Goal: Task Accomplishment & Management: Manage account settings

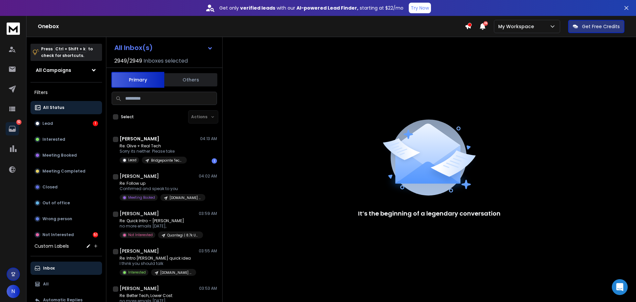
scroll to position [552, 0]
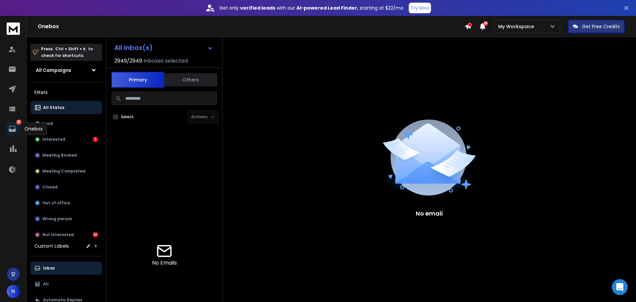
click at [12, 130] on icon at bounding box center [12, 129] width 7 height 6
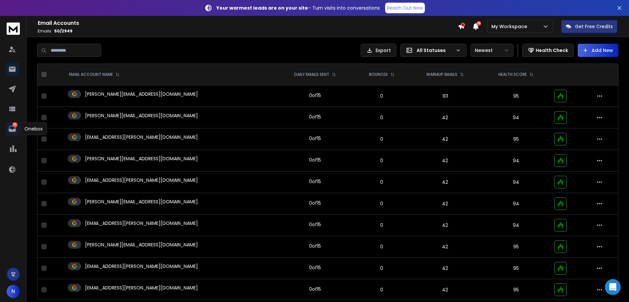
click at [16, 130] on icon at bounding box center [12, 129] width 7 height 6
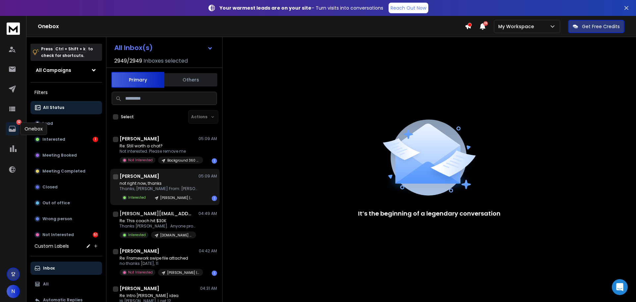
click at [162, 174] on div "Lisa Barnett 05:09 AM" at bounding box center [168, 176] width 97 height 7
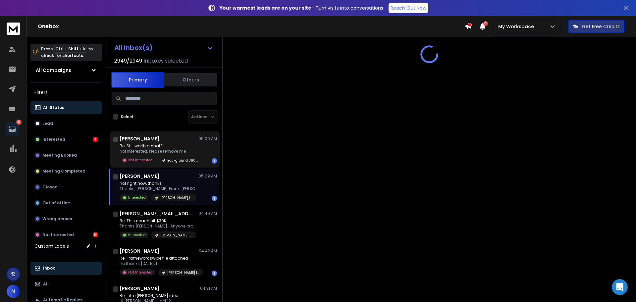
click at [172, 138] on div "Manoj Kokal 05:09 AM" at bounding box center [168, 138] width 97 height 7
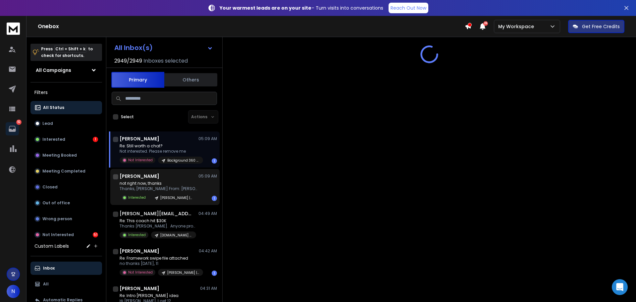
click at [177, 189] on p "Thanks, Lisa From: Melanie D" at bounding box center [159, 188] width 79 height 5
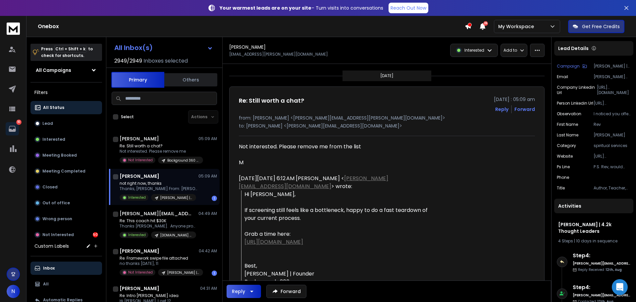
click at [180, 185] on p "not right now, thanks" at bounding box center [159, 183] width 79 height 5
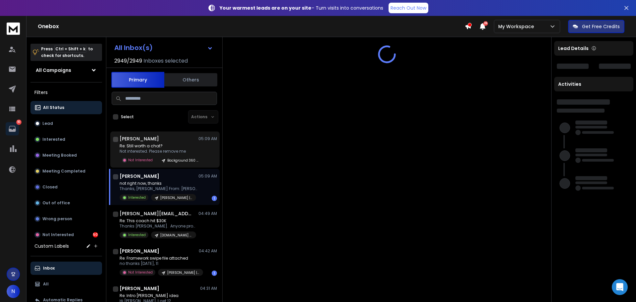
click at [172, 155] on div "Re: Still worth a chat? Not interested. Please remove me Not Interested Backgro…" at bounding box center [161, 153] width 83 height 20
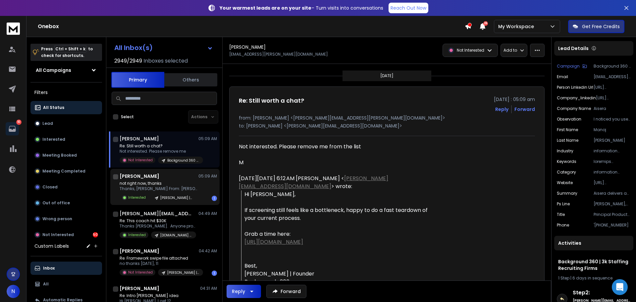
click at [169, 176] on div "Lisa Barnett 05:09 AM" at bounding box center [168, 176] width 97 height 7
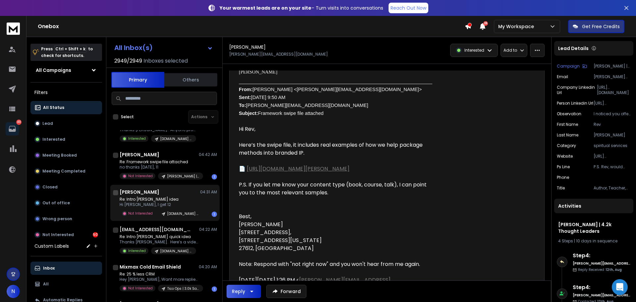
scroll to position [97, 0]
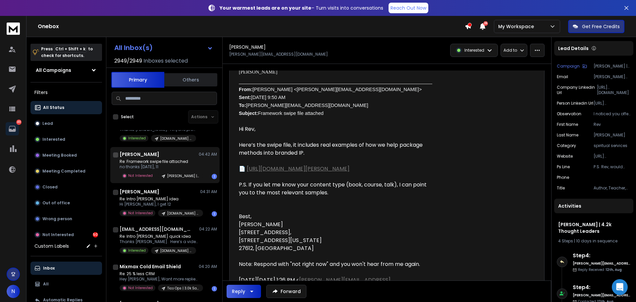
click at [199, 178] on div "Melanie Deziel | 4.2k Thought Leaders" at bounding box center [180, 175] width 45 height 7
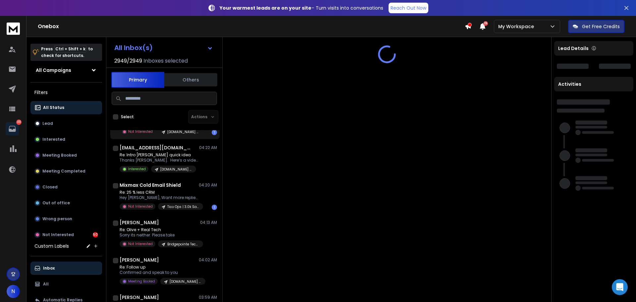
scroll to position [179, 0]
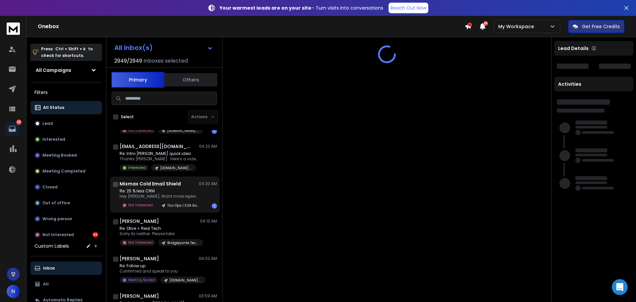
click at [187, 184] on div "Mixmax Cold Email Shield 04:20 AM" at bounding box center [168, 183] width 97 height 7
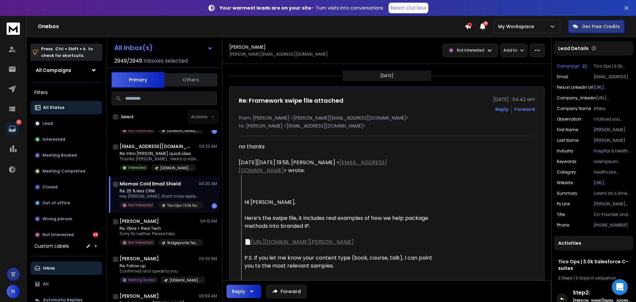
click at [188, 192] on p "Re: 25 % less CRM" at bounding box center [159, 190] width 79 height 5
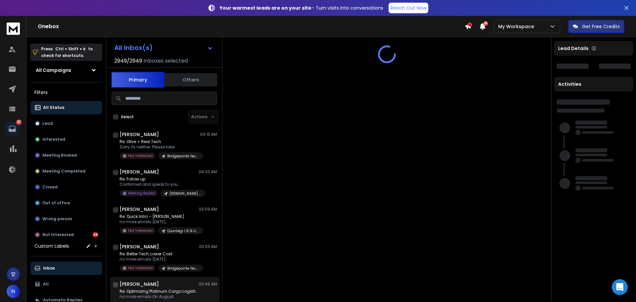
scroll to position [317, 0]
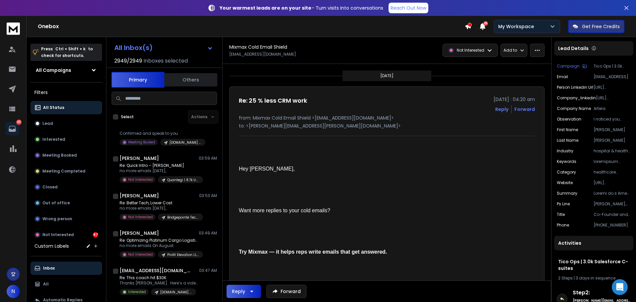
click at [510, 30] on button "My Workspace" at bounding box center [527, 26] width 66 height 13
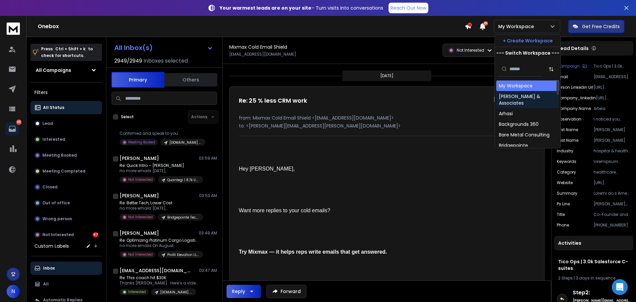
click at [517, 95] on div "[PERSON_NAME] & Associates" at bounding box center [528, 99] width 58 height 13
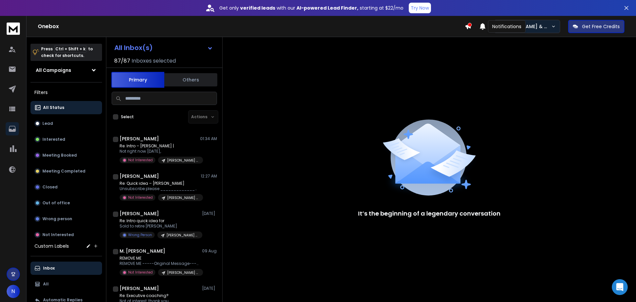
click at [534, 32] on button "[PERSON_NAME] & Associates" at bounding box center [527, 26] width 66 height 13
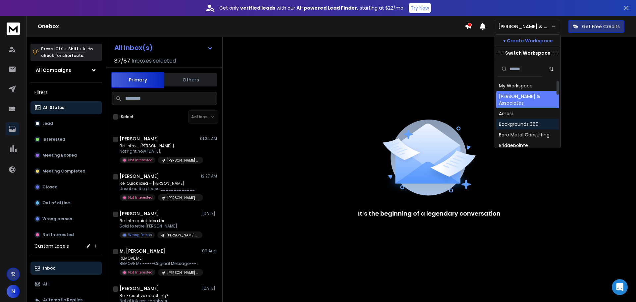
click at [520, 128] on div "Backgrounds 360" at bounding box center [527, 124] width 63 height 11
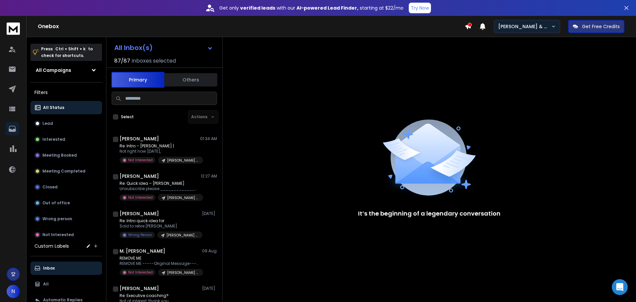
click at [522, 22] on button "[PERSON_NAME] & Associates" at bounding box center [527, 26] width 66 height 13
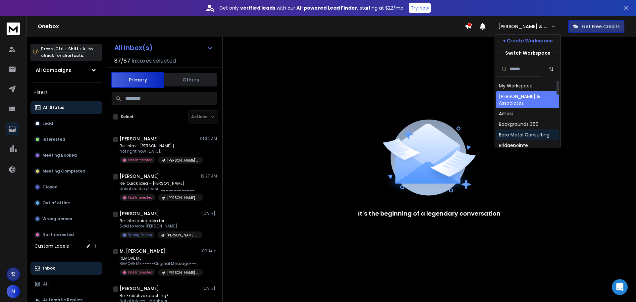
click at [519, 135] on div "Bare Metal Consulting" at bounding box center [524, 134] width 51 height 7
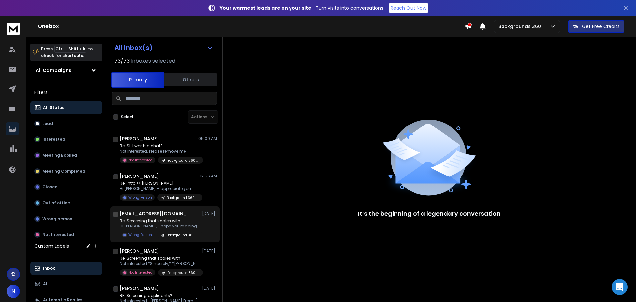
click at [171, 223] on p "Re: Screening that scales with" at bounding box center [159, 220] width 79 height 5
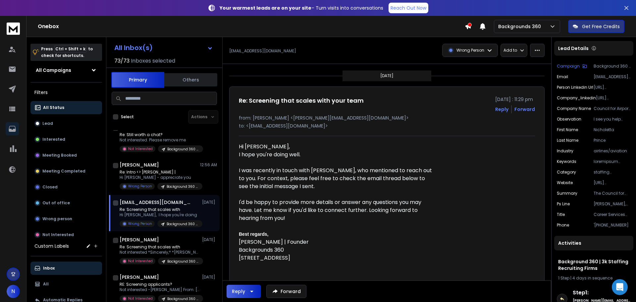
scroll to position [27, 0]
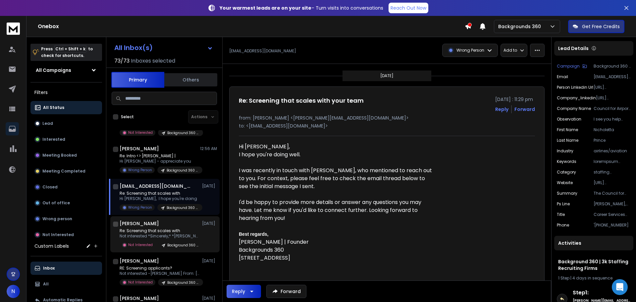
click at [173, 230] on p "Re: Screening that scales with" at bounding box center [159, 230] width 79 height 5
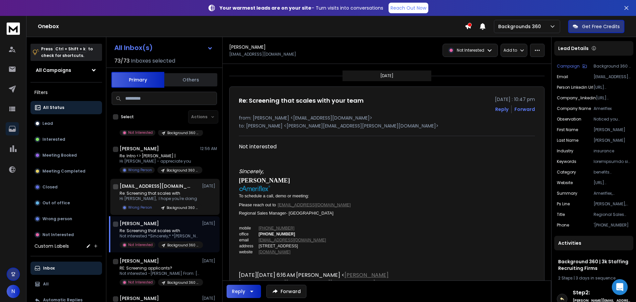
click at [189, 188] on div "acampbell@caony.com 11 Aug" at bounding box center [168, 186] width 97 height 7
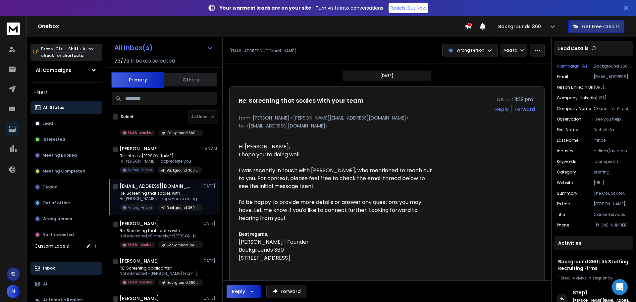
click at [475, 53] on div "Wrong Person" at bounding box center [469, 50] width 55 height 13
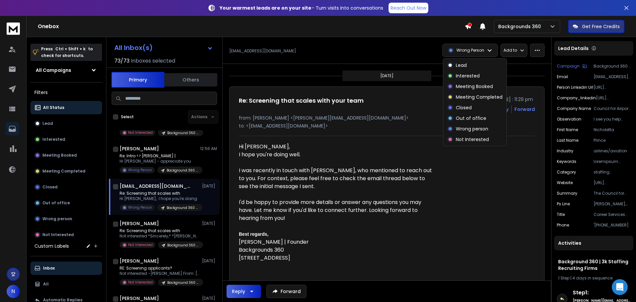
click at [475, 53] on div "Wrong Person" at bounding box center [469, 50] width 55 height 13
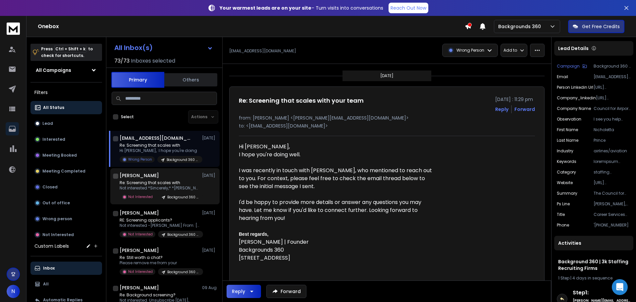
scroll to position [83, 0]
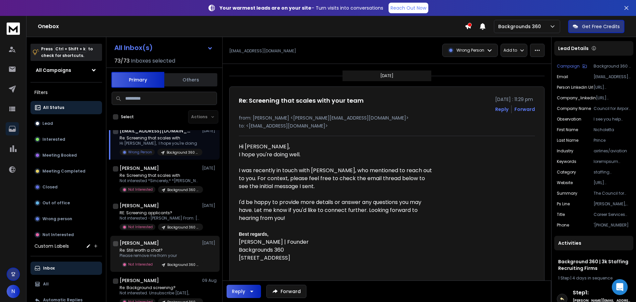
click at [155, 264] on div "Not Interested Background 360 | 3k Staffing Recruiting Firms" at bounding box center [161, 264] width 83 height 7
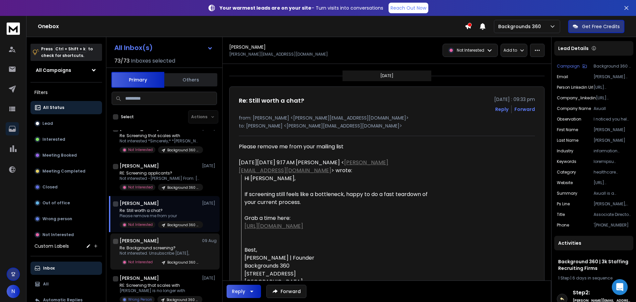
scroll to position [124, 0]
click at [164, 246] on p "Re: Background screening?" at bounding box center [159, 246] width 79 height 5
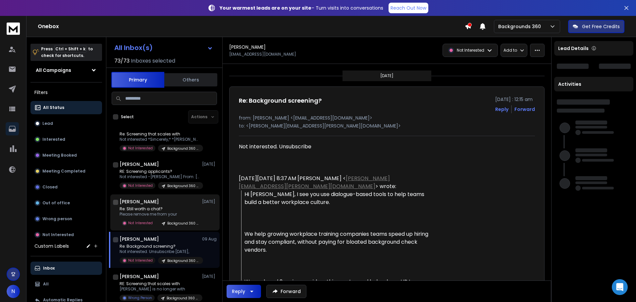
click at [161, 212] on p "Please remove me from your" at bounding box center [159, 214] width 79 height 5
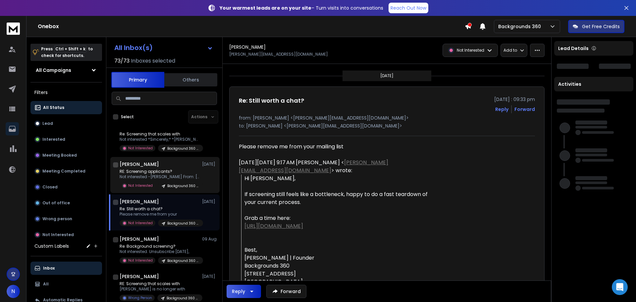
click at [165, 184] on div at bounding box center [164, 186] width 4 height 4
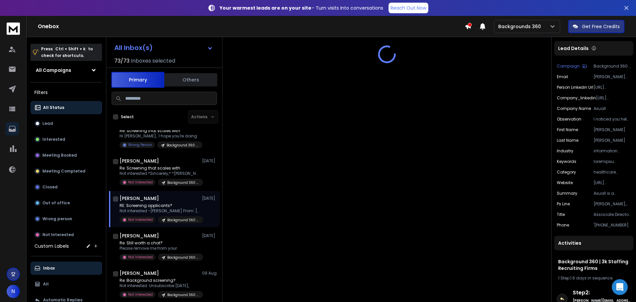
scroll to position [83, 0]
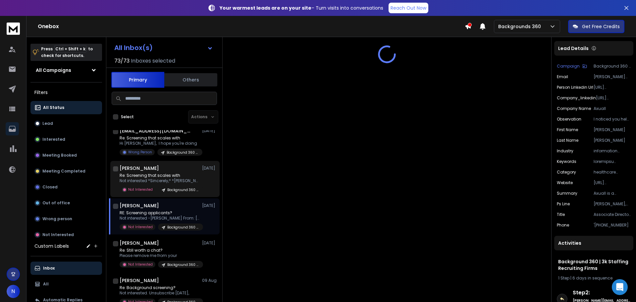
click at [168, 187] on p "Background 360 | 3k Staffing Recruiting Firms" at bounding box center [183, 189] width 32 height 5
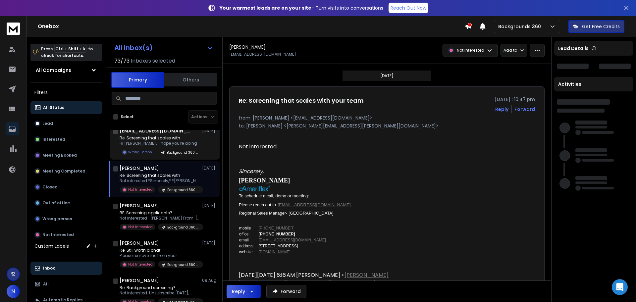
click at [170, 156] on div "acampbell@caony.com 11 Aug Re: Screening that scales with Hi Andrew, I hope you…" at bounding box center [164, 142] width 109 height 36
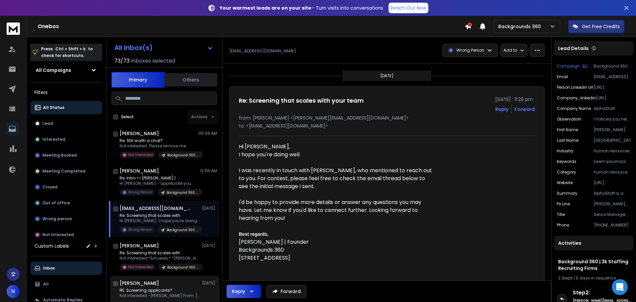
scroll to position [0, 0]
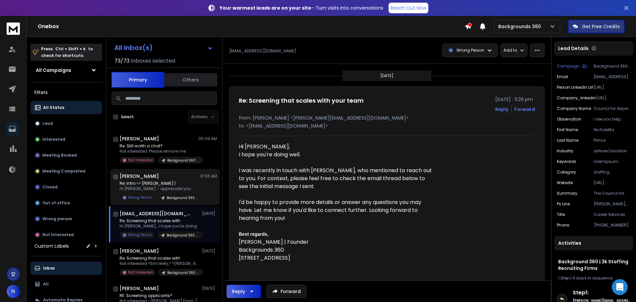
click at [167, 190] on p "Hi Cruz - appreciate you" at bounding box center [159, 188] width 79 height 5
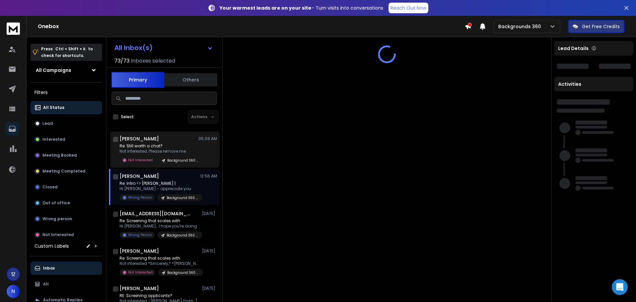
click at [167, 151] on p "Not interested. Please remove me" at bounding box center [159, 151] width 79 height 5
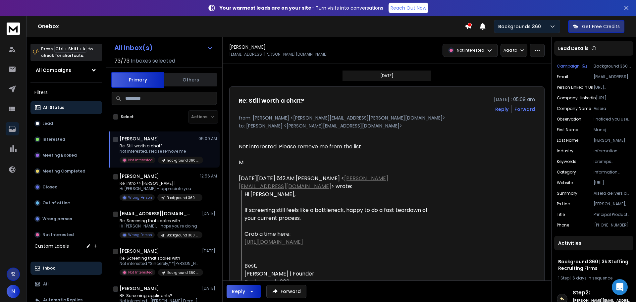
click at [512, 24] on p "Backgrounds 360" at bounding box center [520, 26] width 45 height 7
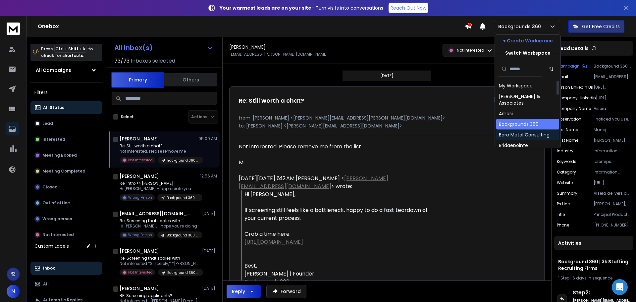
click at [525, 134] on div "Bare Metal Consulting" at bounding box center [524, 134] width 51 height 7
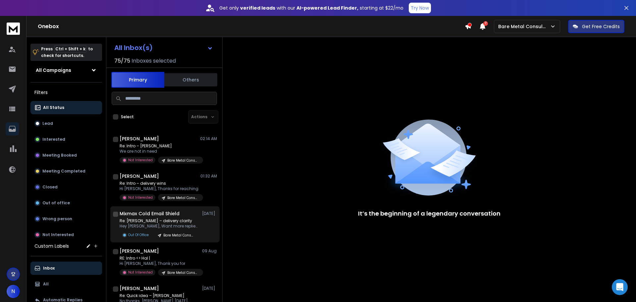
click at [162, 228] on p "Hey [PERSON_NAME], Want more replies to" at bounding box center [159, 226] width 79 height 5
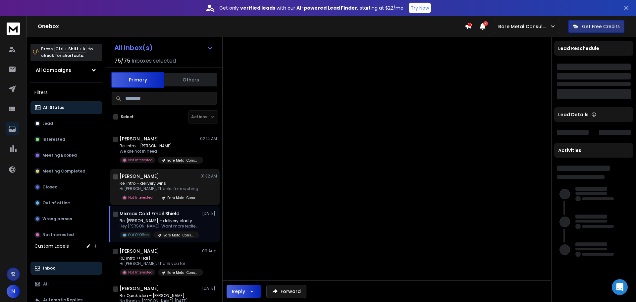
click at [180, 195] on p "Bare Metal Consulting | 5.0k Web design-IT-Software" at bounding box center [183, 197] width 32 height 5
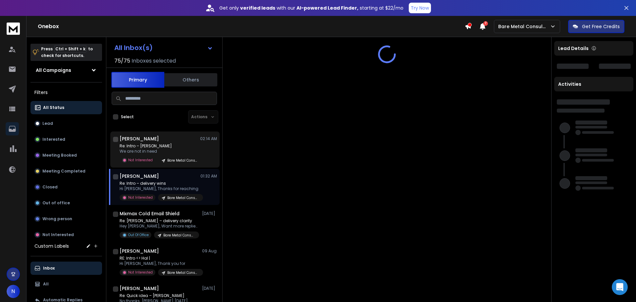
click at [193, 154] on p "We are not in need" at bounding box center [159, 151] width 79 height 5
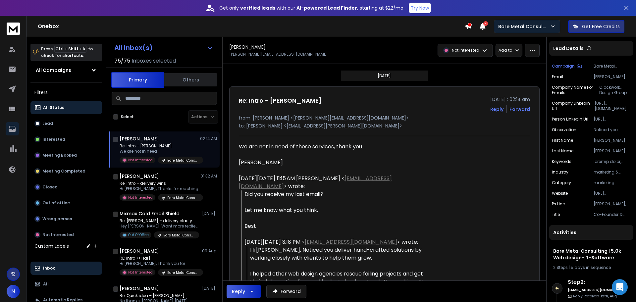
click at [524, 28] on p "Bare Metal Consulting" at bounding box center [524, 26] width 52 height 7
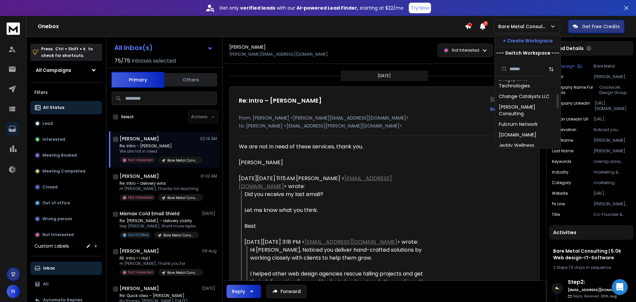
scroll to position [69, 0]
click at [524, 107] on div "[PERSON_NAME] Consulting" at bounding box center [528, 107] width 58 height 13
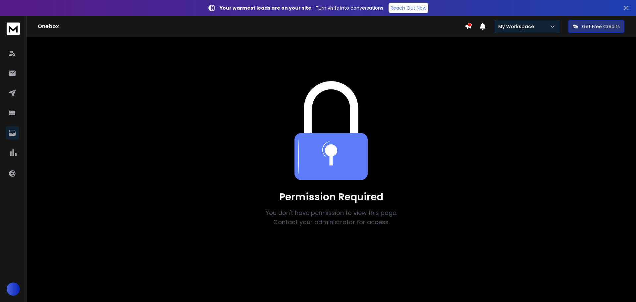
click at [527, 22] on button "My Workspace" at bounding box center [527, 26] width 66 height 13
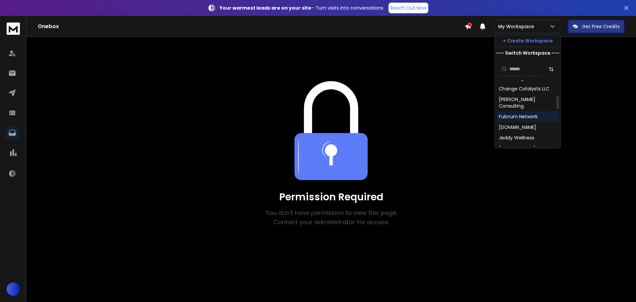
scroll to position [69, 0]
click at [525, 103] on div "[PERSON_NAME] Consulting" at bounding box center [528, 107] width 58 height 13
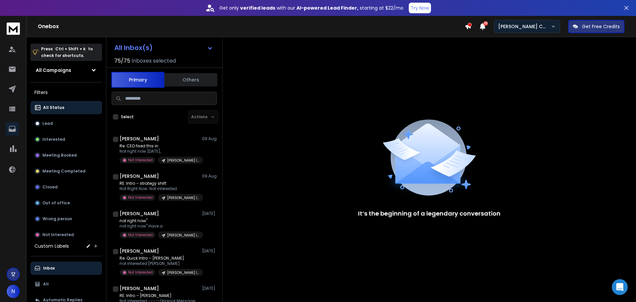
click at [536, 24] on p "[PERSON_NAME] Consulting" at bounding box center [524, 26] width 53 height 7
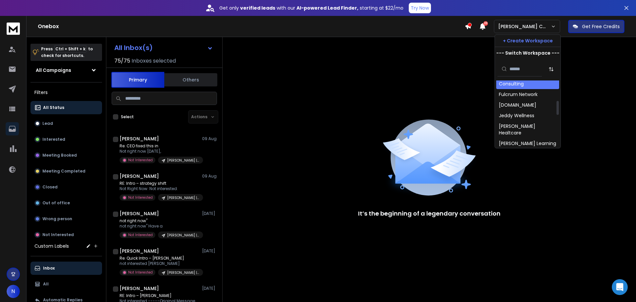
scroll to position [97, 0]
click at [528, 117] on div "Jeddy Wellness" at bounding box center [516, 115] width 35 height 7
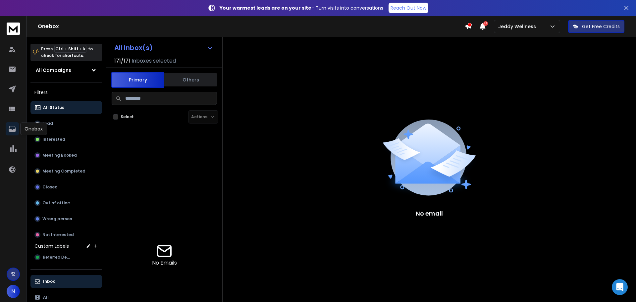
click at [11, 131] on icon at bounding box center [12, 129] width 7 height 6
click at [540, 21] on button "Jeddy Wellness" at bounding box center [527, 26] width 66 height 13
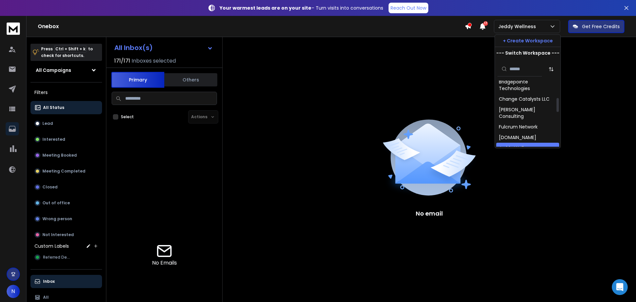
scroll to position [83, 0]
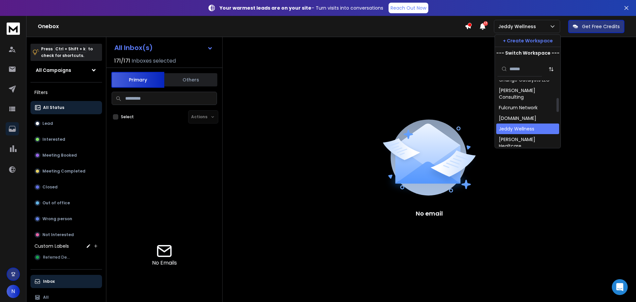
click at [529, 127] on div "Jeddy Wellness" at bounding box center [516, 129] width 35 height 7
